Goal: Task Accomplishment & Management: Use online tool/utility

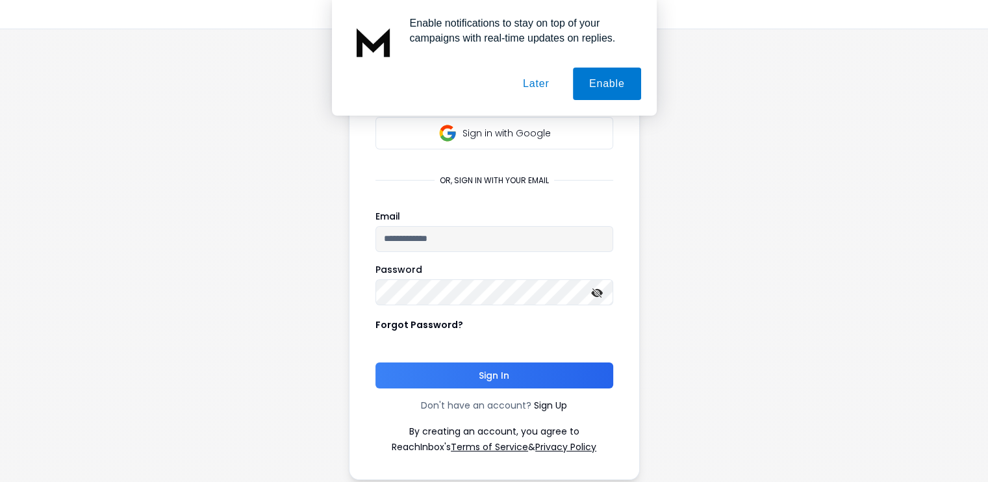
click at [534, 77] on button "Later" at bounding box center [536, 84] width 58 height 32
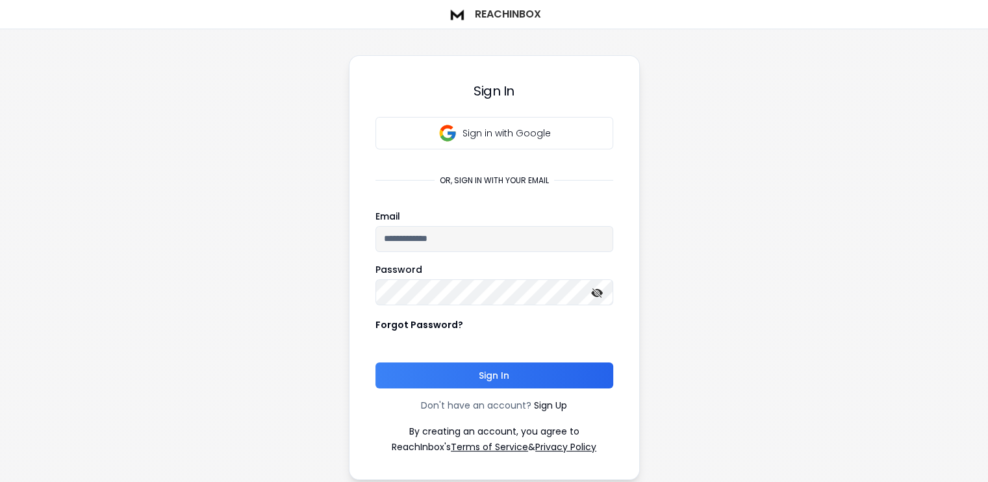
click at [428, 249] on input "email" at bounding box center [495, 239] width 238 height 26
type input "**********"
click at [467, 373] on button "Sign In" at bounding box center [495, 376] width 238 height 26
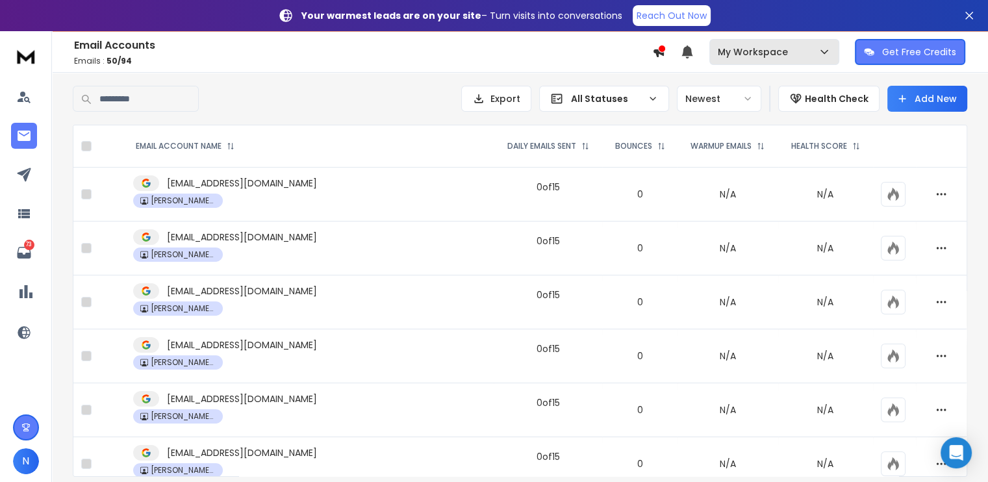
click at [801, 53] on div "My Workspace" at bounding box center [774, 51] width 113 height 13
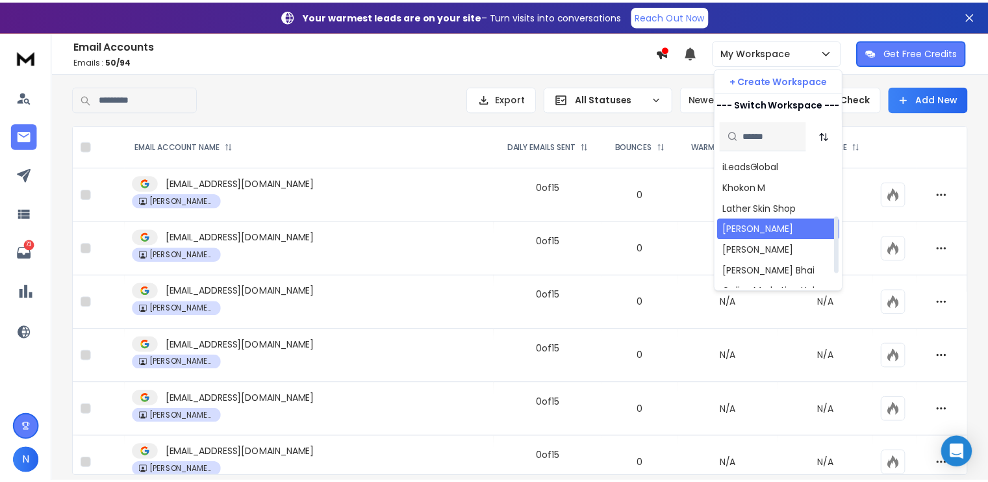
scroll to position [130, 0]
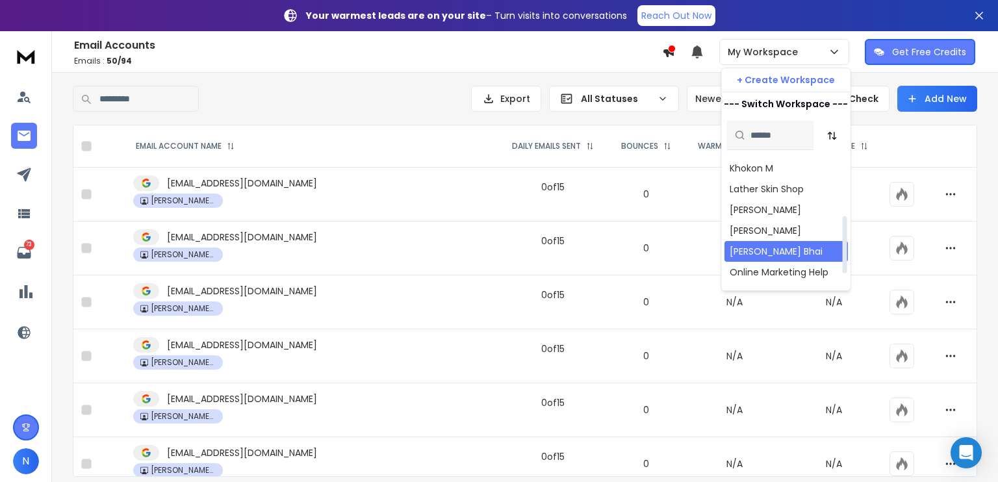
click at [761, 245] on div "[PERSON_NAME] Bhai" at bounding box center [776, 251] width 93 height 13
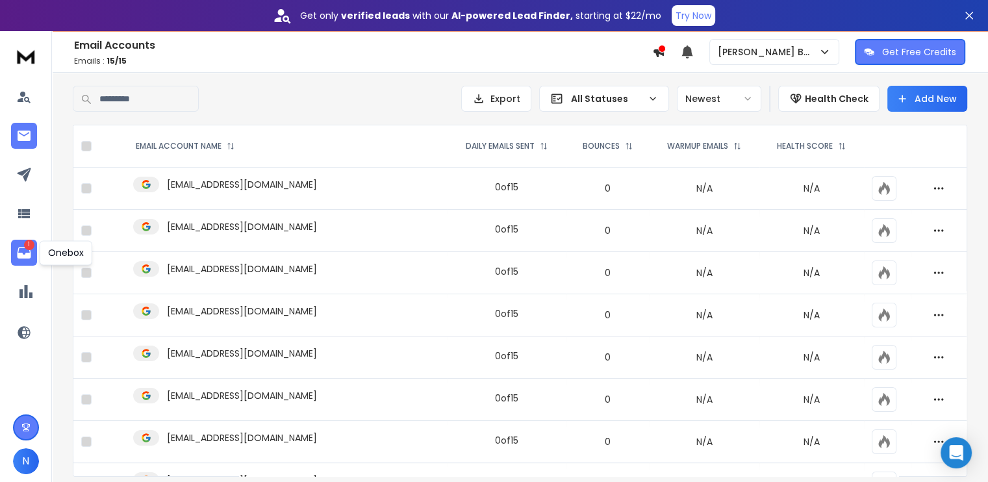
click at [21, 248] on icon at bounding box center [24, 253] width 14 height 12
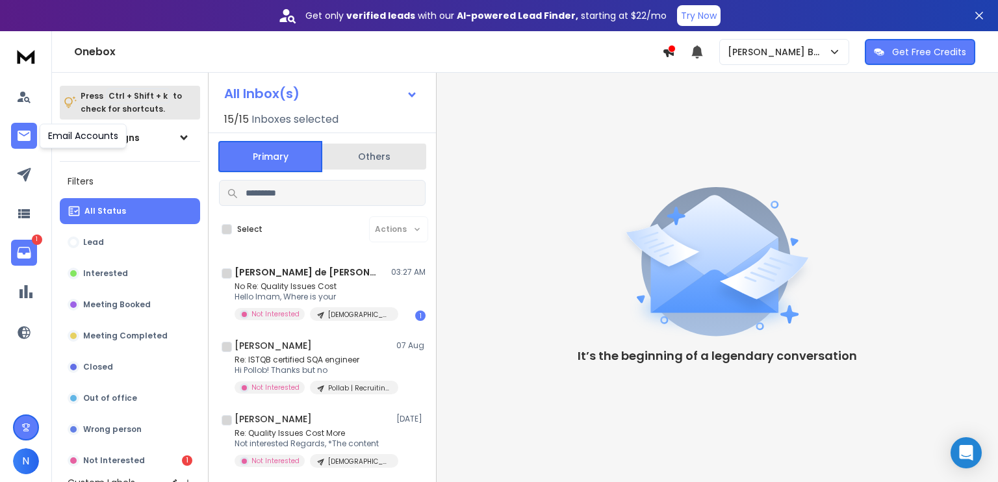
click at [21, 142] on icon at bounding box center [24, 136] width 16 height 16
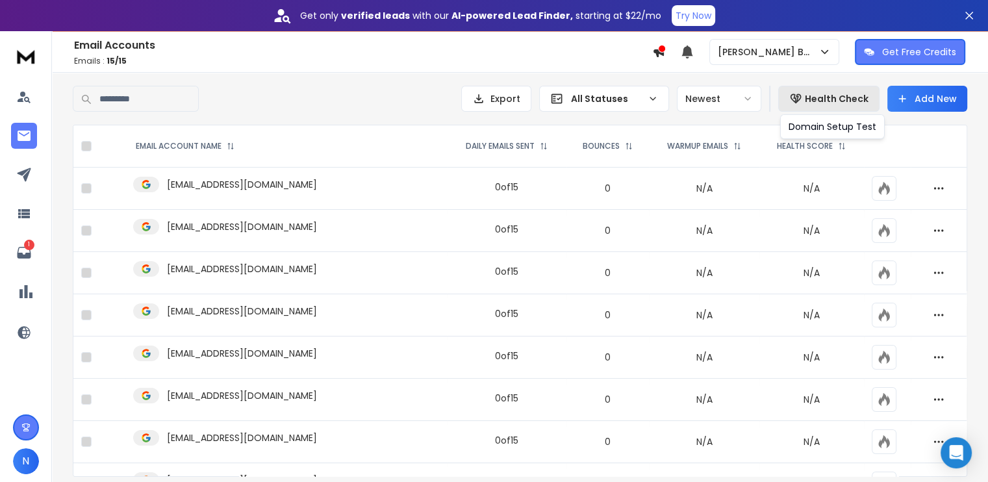
click at [814, 105] on button "Health Check" at bounding box center [828, 99] width 101 height 26
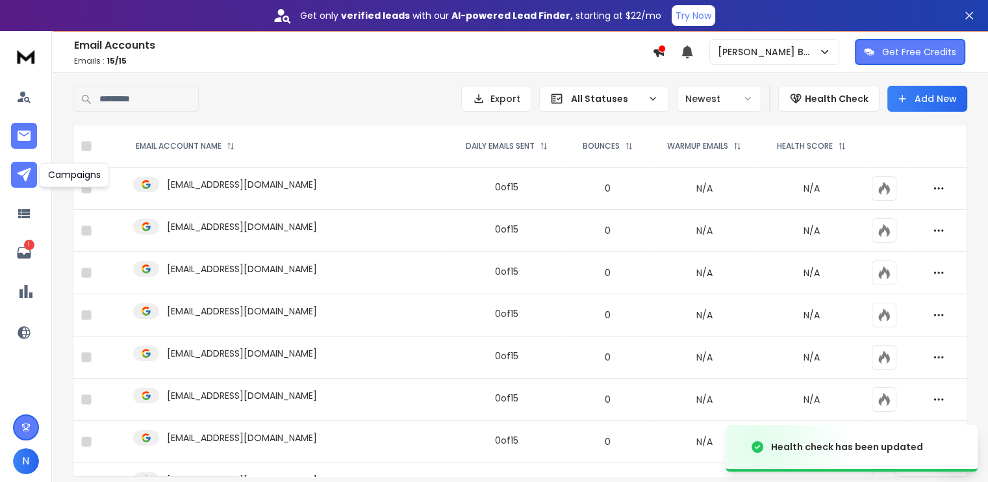
click at [21, 176] on icon at bounding box center [24, 175] width 16 height 16
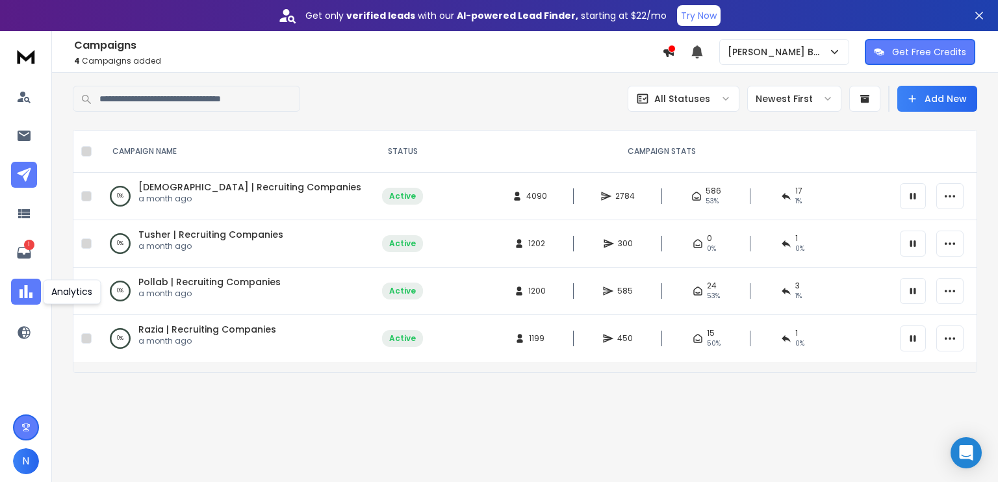
click at [14, 296] on link at bounding box center [26, 292] width 30 height 30
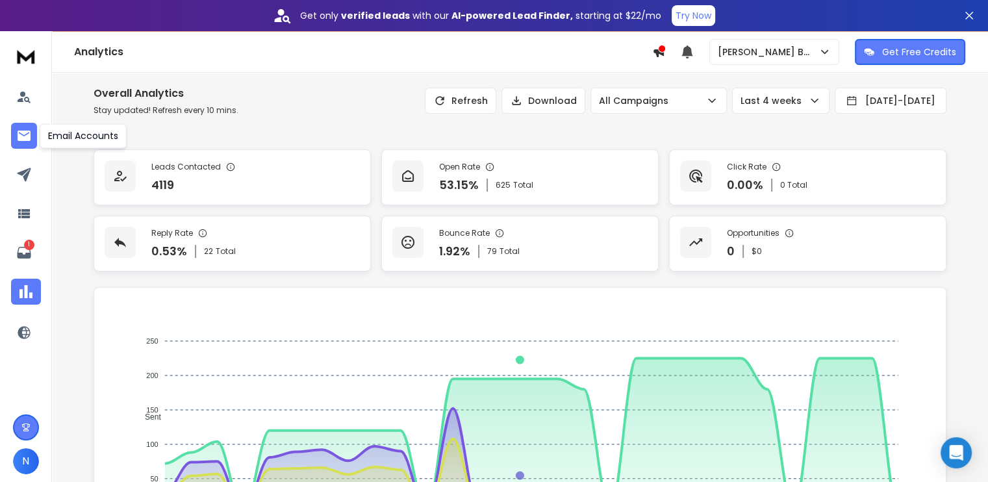
click at [11, 136] on link at bounding box center [24, 136] width 26 height 26
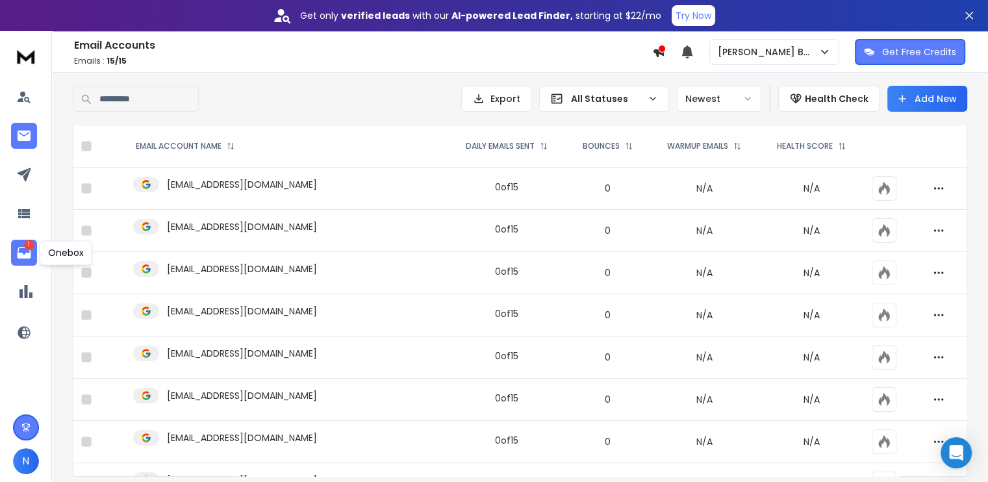
click at [21, 257] on icon at bounding box center [24, 253] width 14 height 12
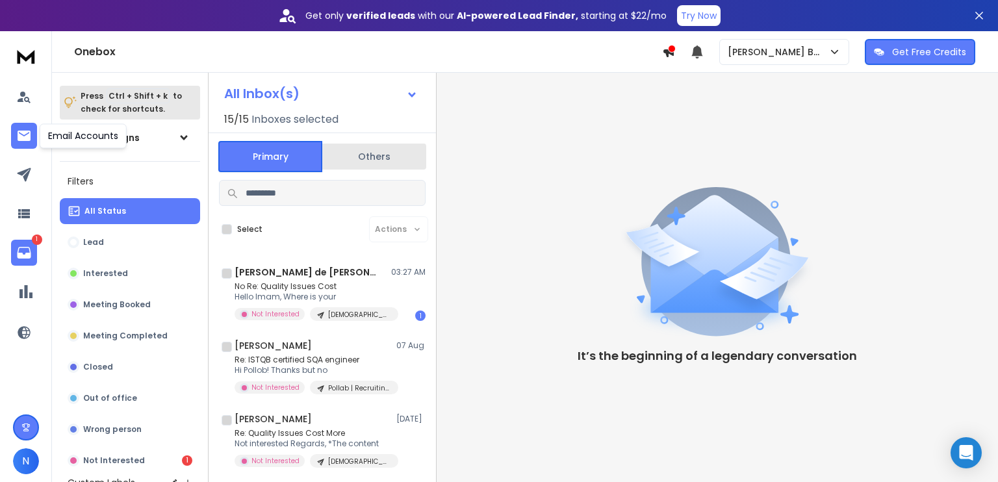
click at [34, 131] on link at bounding box center [24, 136] width 26 height 26
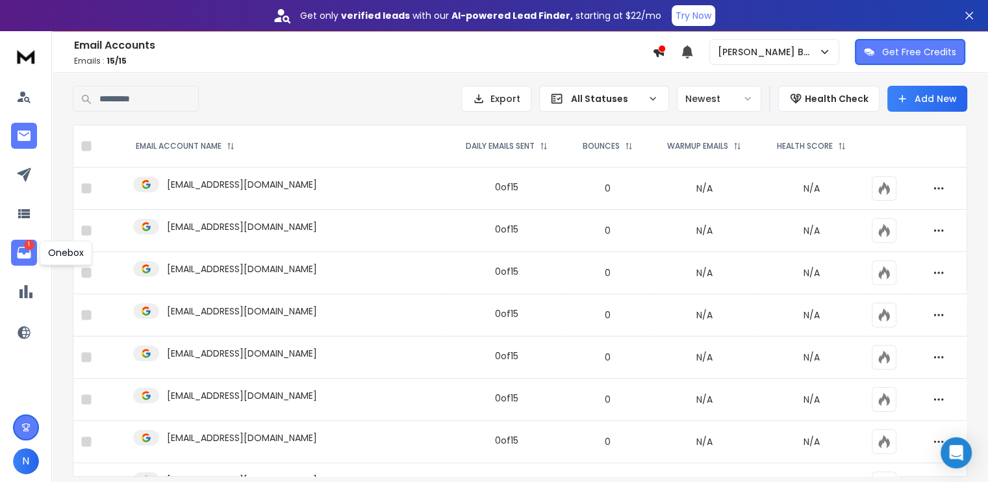
click at [28, 253] on icon at bounding box center [24, 253] width 14 height 12
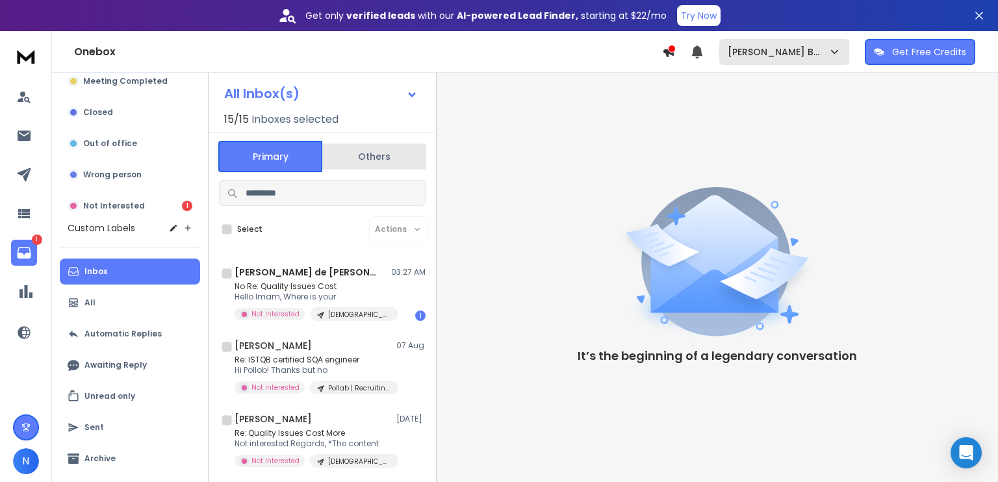
click at [761, 49] on p "[PERSON_NAME] Bhai" at bounding box center [778, 51] width 101 height 13
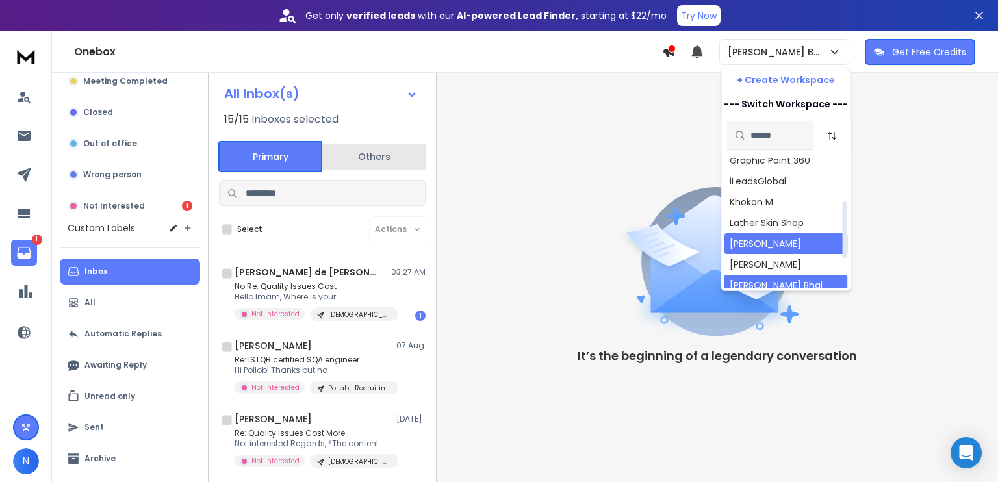
scroll to position [31, 0]
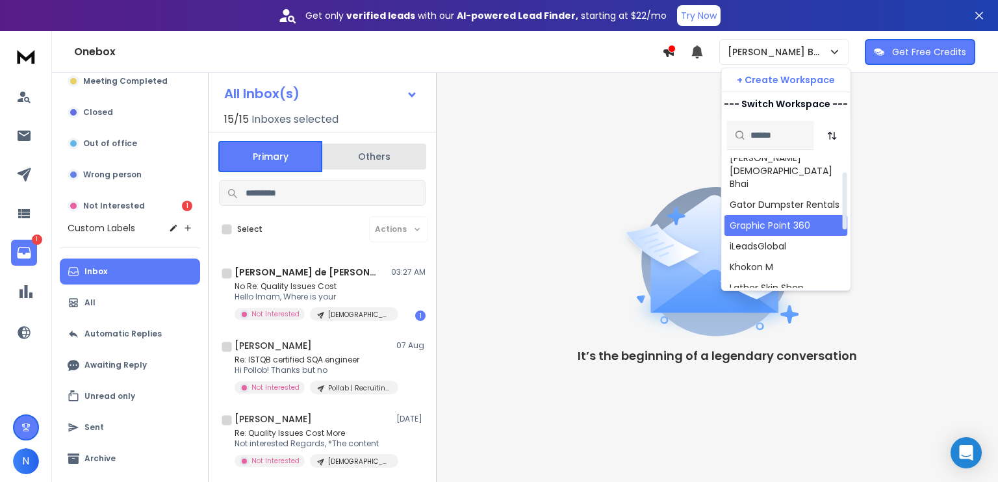
click at [772, 219] on div "Graphic Point 360" at bounding box center [770, 225] width 81 height 13
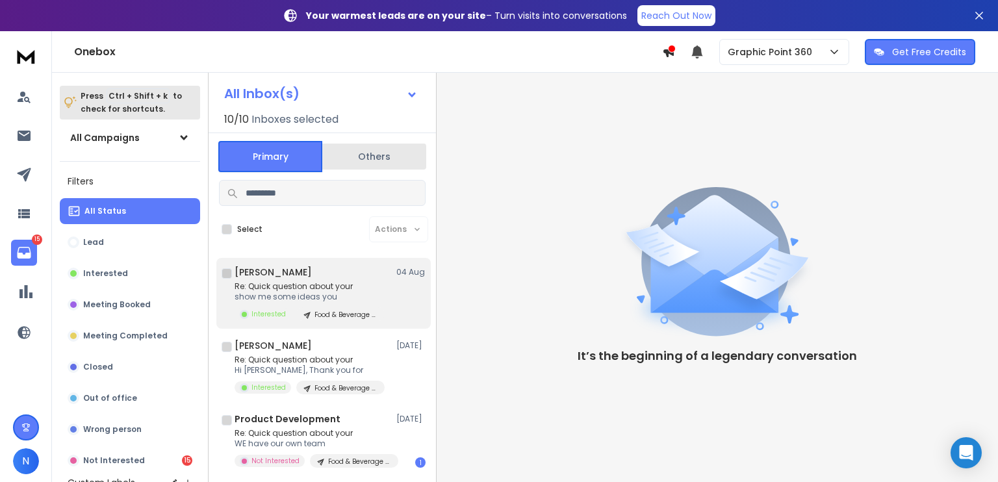
scroll to position [65, 0]
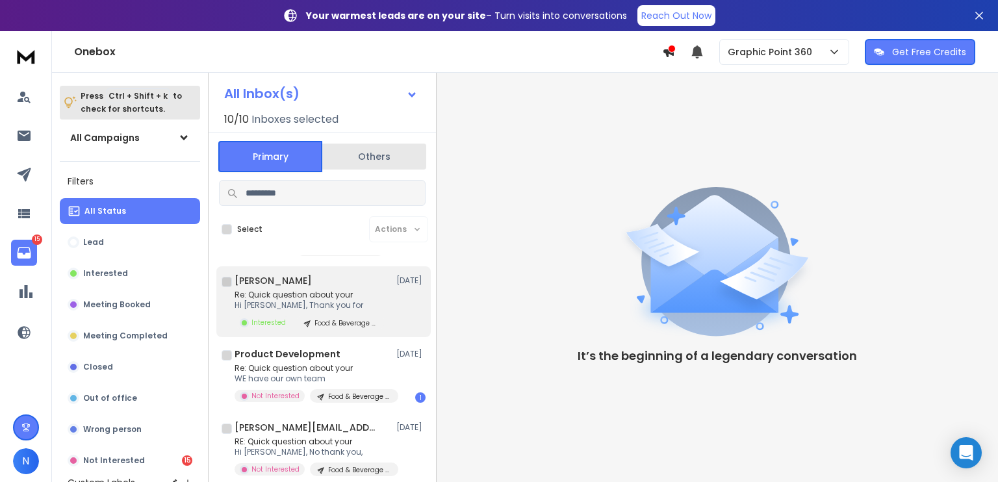
click at [317, 290] on p "Re: Quick question about your" at bounding box center [310, 295] width 150 height 10
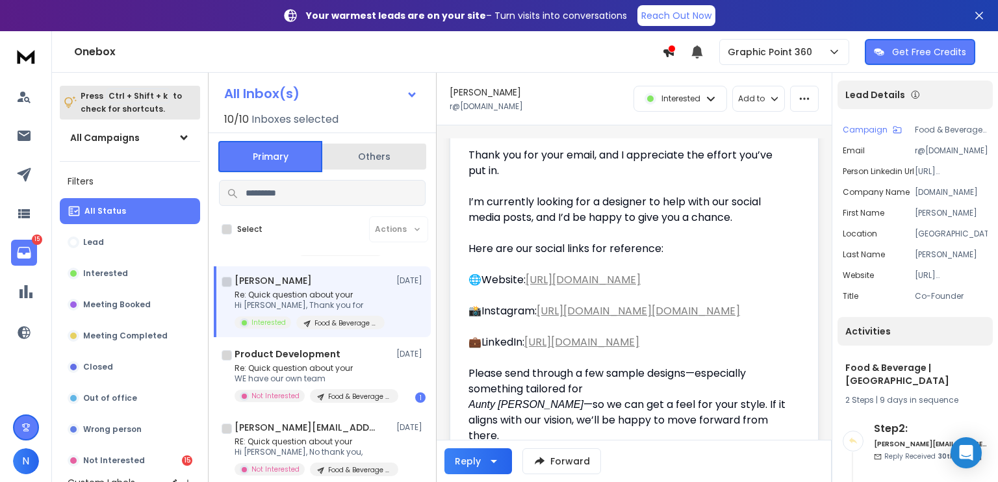
scroll to position [325, 0]
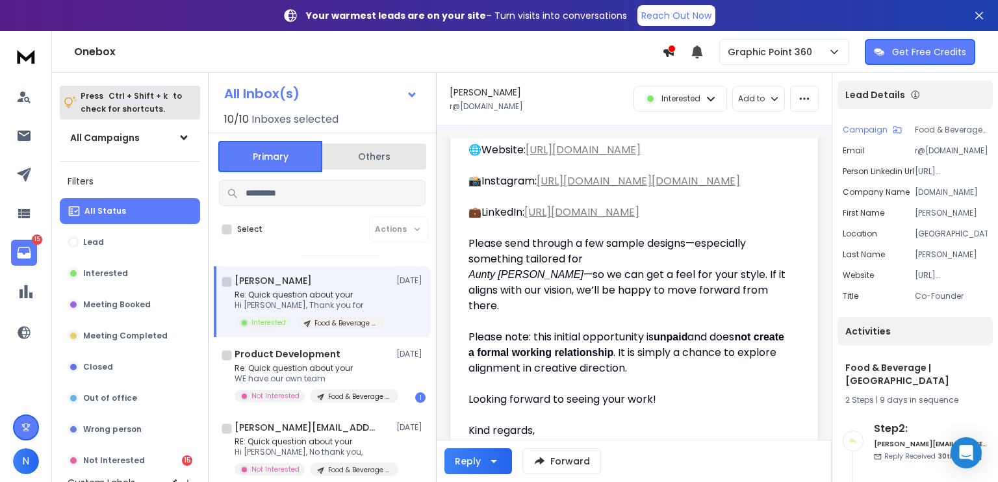
click at [603, 220] on link "https://www.linkedin.com/company/auntyjenny" at bounding box center [581, 212] width 115 height 15
click at [619, 188] on link "https://www.instagram.com/auntyjenny.au/" at bounding box center [638, 180] width 203 height 15
